Goal: Information Seeking & Learning: Check status

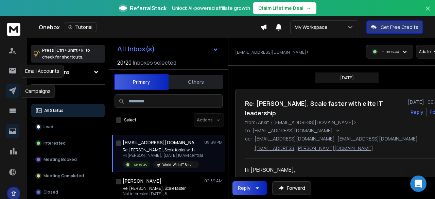
click at [13, 88] on icon at bounding box center [12, 91] width 8 height 8
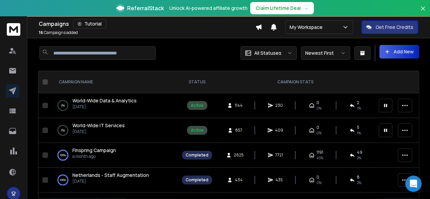
click at [135, 105] on p "[DATE]" at bounding box center [104, 106] width 64 height 5
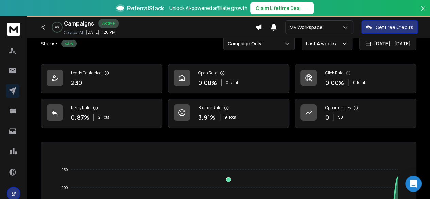
scroll to position [102, 0]
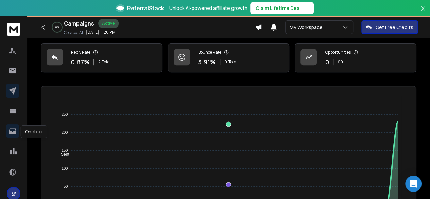
click at [15, 131] on icon at bounding box center [12, 131] width 8 height 8
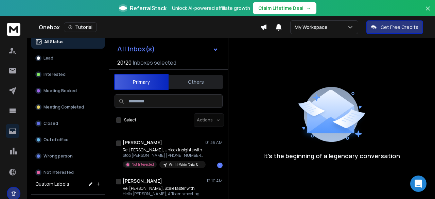
scroll to position [102, 0]
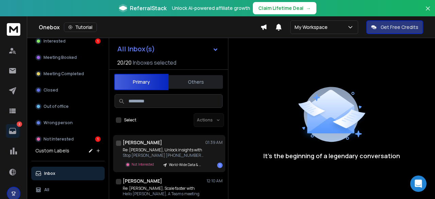
click at [183, 151] on p "Re: [PERSON_NAME], Unlock insights with" at bounding box center [164, 149] width 82 height 5
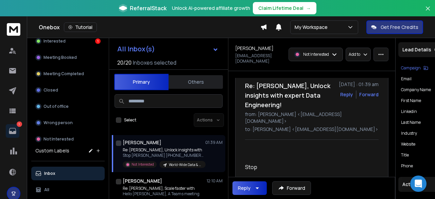
scroll to position [34, 0]
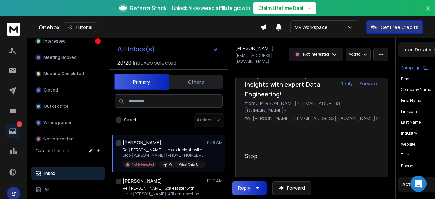
click at [320, 100] on p "from: [PERSON_NAME] <[EMAIL_ADDRESS][DOMAIN_NAME]>" at bounding box center [311, 107] width 133 height 14
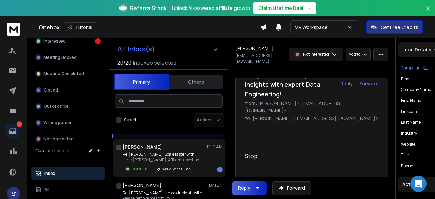
click at [155, 153] on p "Re: [PERSON_NAME], Scale faster with" at bounding box center [161, 153] width 77 height 5
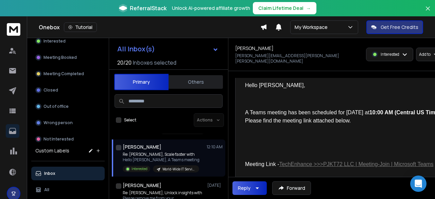
scroll to position [68, 0]
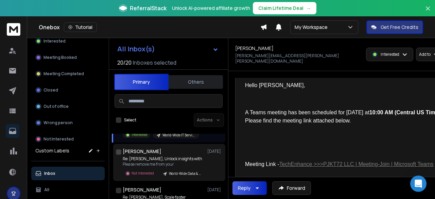
click at [157, 161] on p "Please remove me from your" at bounding box center [164, 163] width 82 height 5
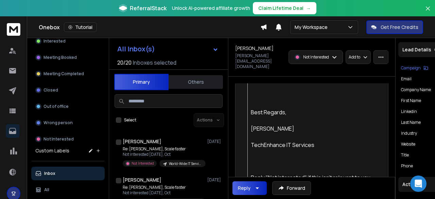
scroll to position [204, 0]
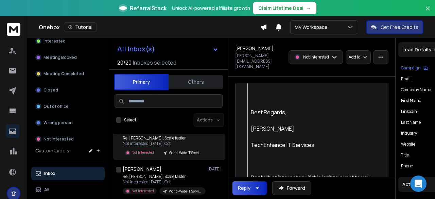
click at [164, 144] on p "Not interested [DATE], Oct" at bounding box center [164, 143] width 82 height 5
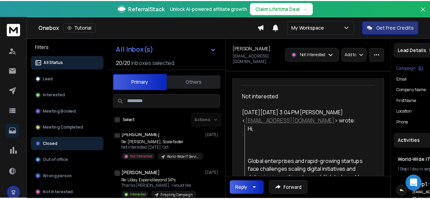
scroll to position [0, 0]
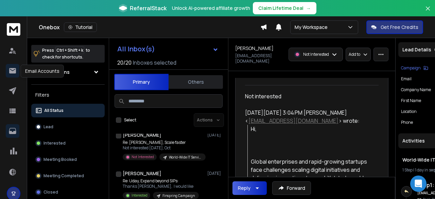
click at [16, 72] on link at bounding box center [13, 71] width 14 height 14
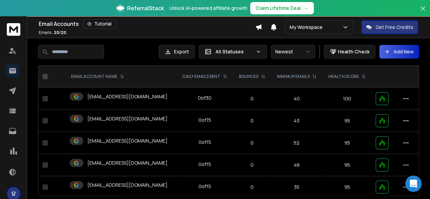
click at [327, 80] on th "HEALTH SCORE" at bounding box center [346, 77] width 49 height 22
click at [329, 78] on p "HEALTH SCORE" at bounding box center [343, 76] width 31 height 5
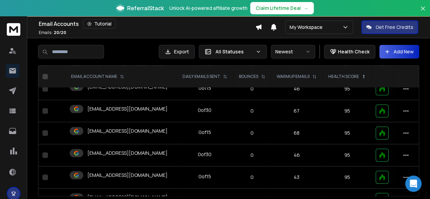
scroll to position [200, 0]
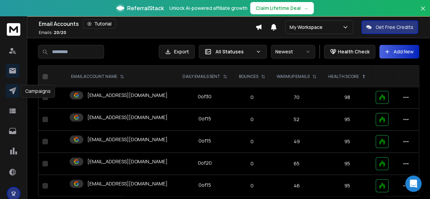
click at [15, 92] on icon at bounding box center [12, 91] width 8 height 8
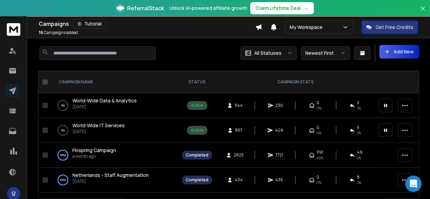
click at [142, 102] on div "0 % World-Wide Data & Analytics [DATE]" at bounding box center [113, 105] width 113 height 16
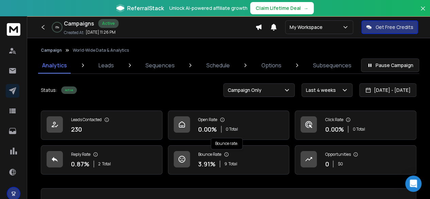
click at [226, 153] on icon at bounding box center [226, 154] width 5 height 5
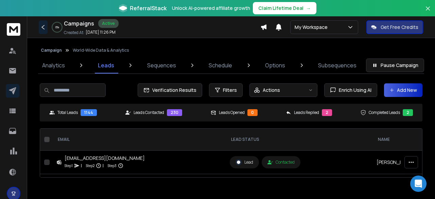
click at [44, 28] on icon at bounding box center [43, 27] width 6 height 6
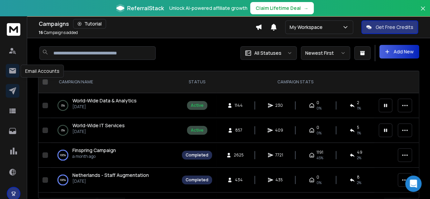
click at [11, 70] on icon at bounding box center [12, 70] width 7 height 5
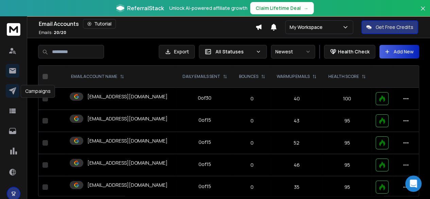
click at [14, 90] on icon at bounding box center [12, 91] width 8 height 8
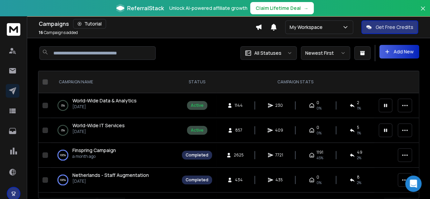
click at [152, 100] on div "0 % World-Wide Data & Analytics [DATE]" at bounding box center [113, 105] width 113 height 16
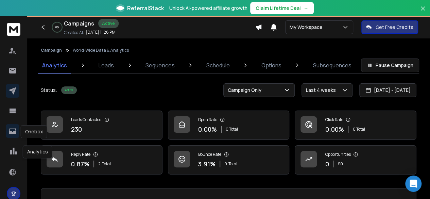
click at [16, 131] on icon at bounding box center [12, 131] width 7 height 6
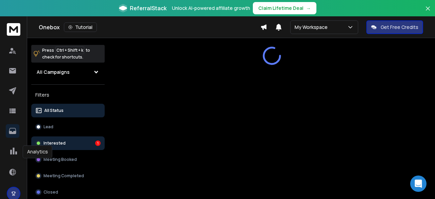
click at [54, 142] on p "Interested" at bounding box center [54, 142] width 22 height 5
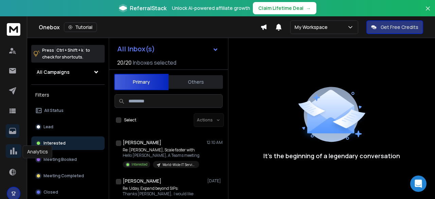
click at [15, 153] on icon at bounding box center [13, 150] width 7 height 7
